Goal: Task Accomplishment & Management: Manage account settings

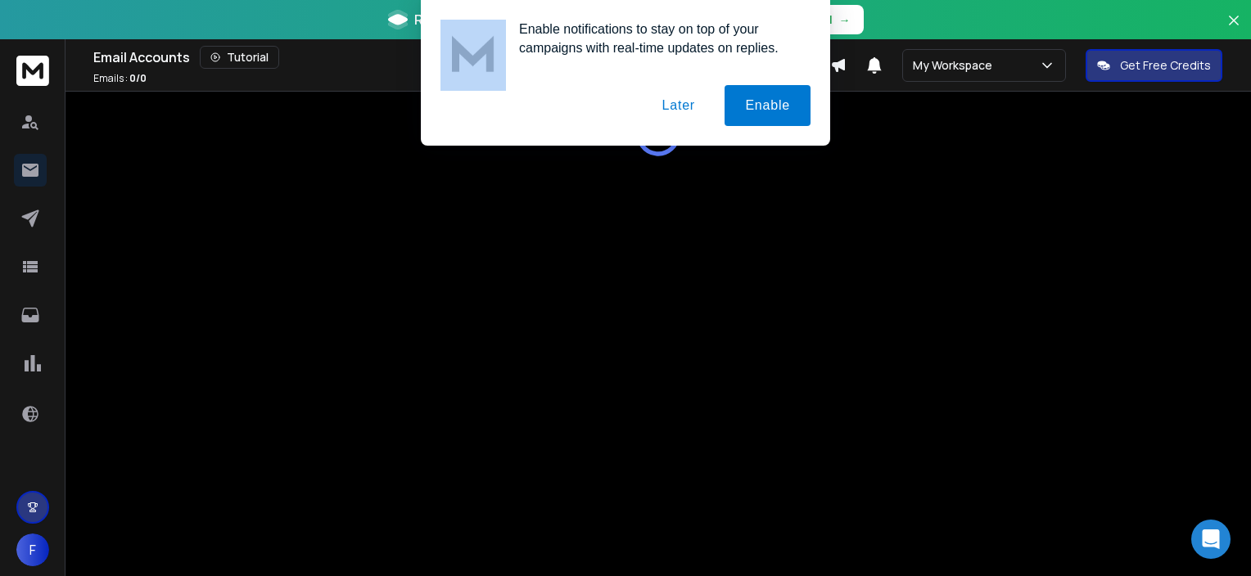
drag, startPoint x: 0, startPoint y: 0, endPoint x: 675, endPoint y: 102, distance: 682.2
click at [675, 102] on button "Later" at bounding box center [678, 105] width 74 height 41
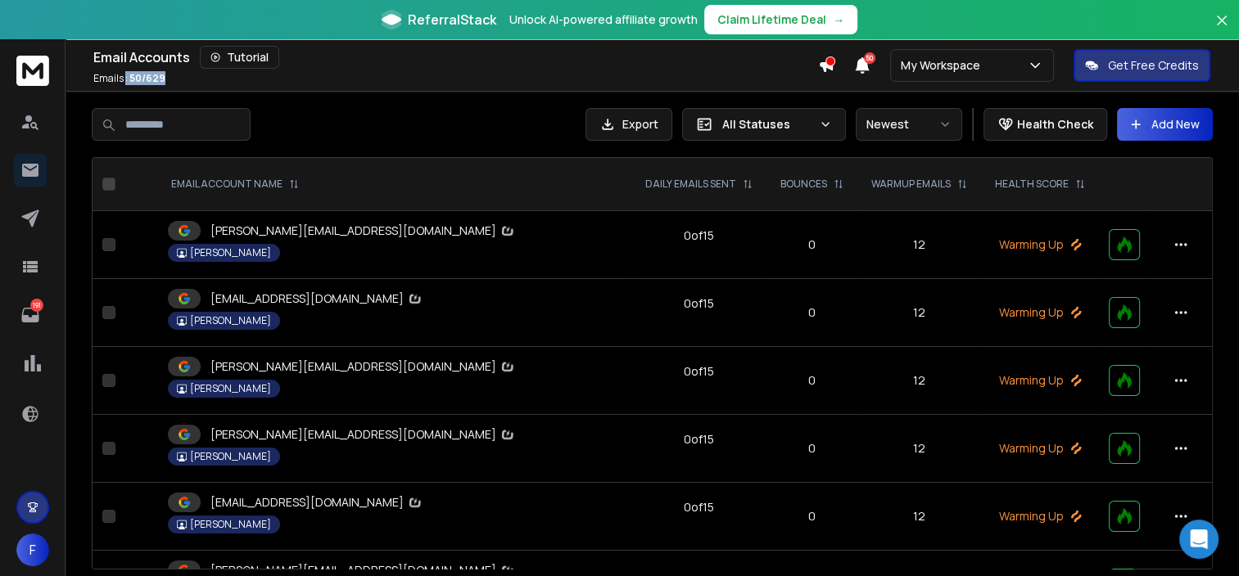
drag, startPoint x: 124, startPoint y: 79, endPoint x: 178, endPoint y: 79, distance: 53.2
click at [178, 79] on div "Emails : 50 / 629" at bounding box center [455, 78] width 725 height 13
click at [30, 550] on span "F" at bounding box center [32, 550] width 33 height 33
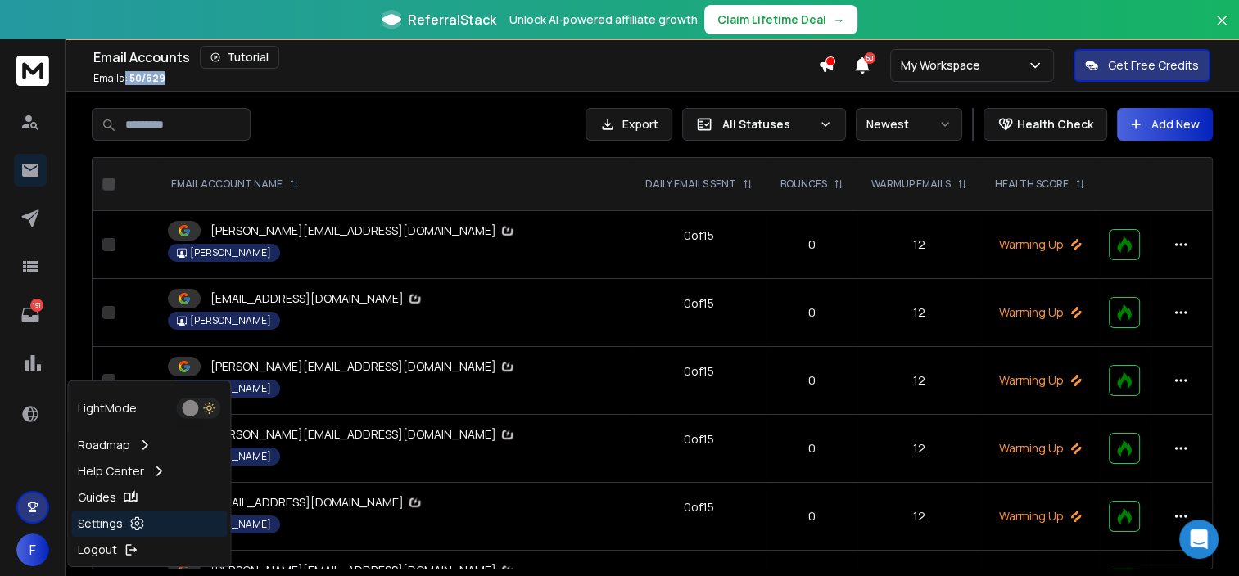
click at [86, 521] on p "Settings" at bounding box center [100, 524] width 45 height 16
